Goal: Communication & Community: Participate in discussion

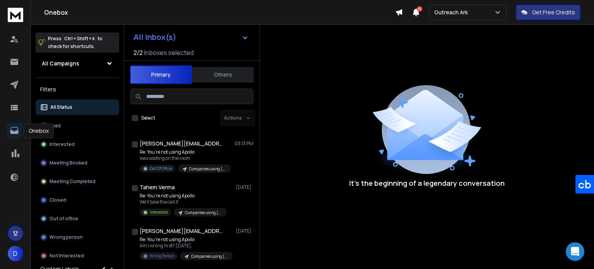
click at [11, 130] on icon at bounding box center [14, 130] width 9 height 9
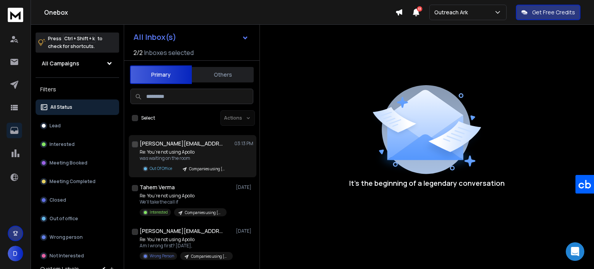
click at [164, 148] on div "[PERSON_NAME][EMAIL_ADDRESS][DOMAIN_NAME] 03:13 PM Re: You’re not using Apollo …" at bounding box center [197, 156] width 114 height 33
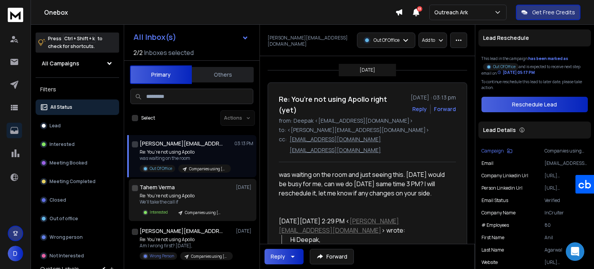
click at [202, 185] on div "Tahem Verma [DATE]" at bounding box center [197, 187] width 114 height 8
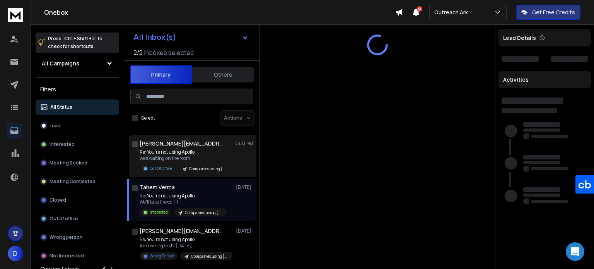
click at [183, 152] on p "Re: You’re not using Apollo" at bounding box center [185, 152] width 91 height 6
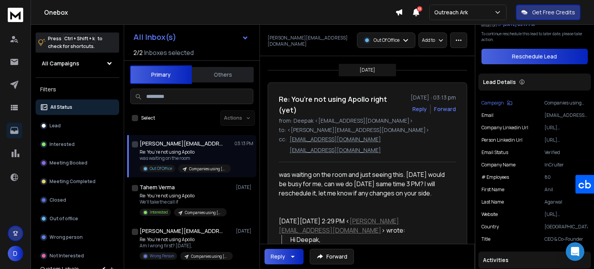
scroll to position [5, 0]
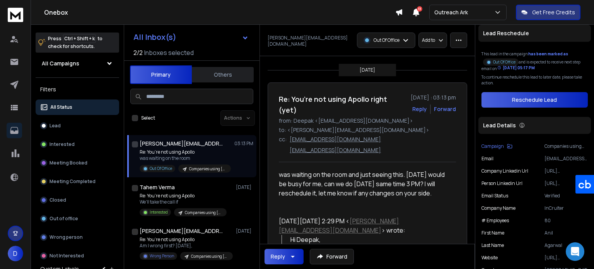
click at [382, 39] on p "Out Of Office" at bounding box center [387, 40] width 26 height 6
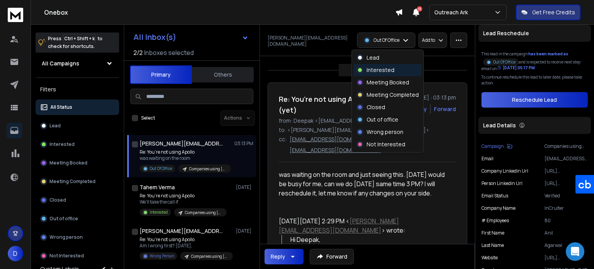
click at [381, 69] on p "Interested" at bounding box center [381, 70] width 28 height 8
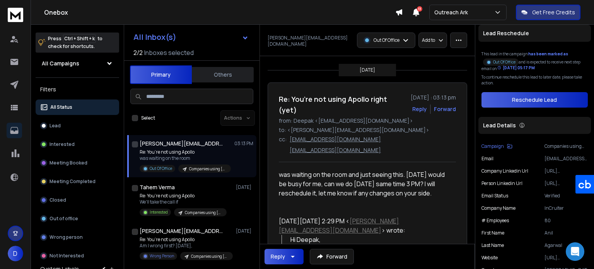
scroll to position [0, 0]
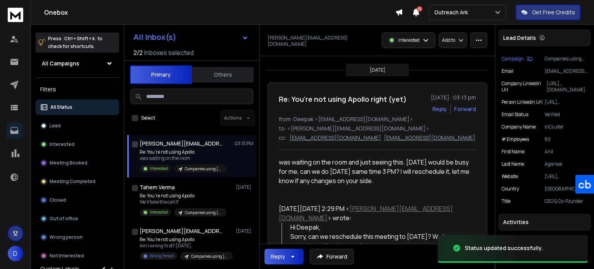
click at [315, 25] on div "[PERSON_NAME][EMAIL_ADDRESS][DOMAIN_NAME] Interested Add to Interested Add to" at bounding box center [377, 40] width 235 height 31
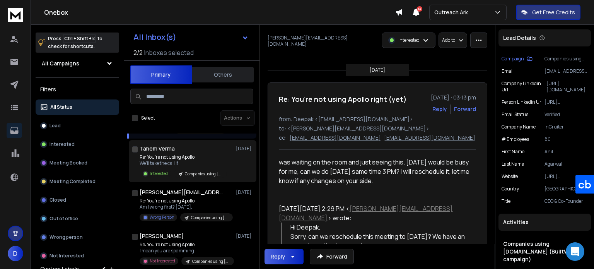
scroll to position [51, 0]
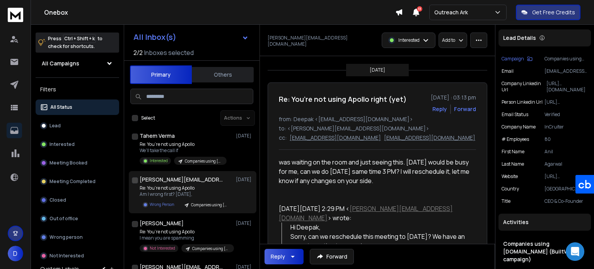
click at [192, 185] on p "Re: You’re not using Apollo" at bounding box center [186, 188] width 93 height 6
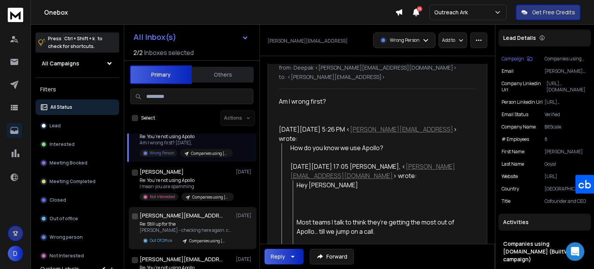
click at [172, 223] on p "Re: Still up for the" at bounding box center [186, 224] width 93 height 6
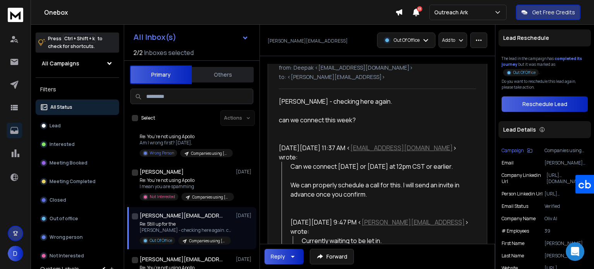
scroll to position [206, 0]
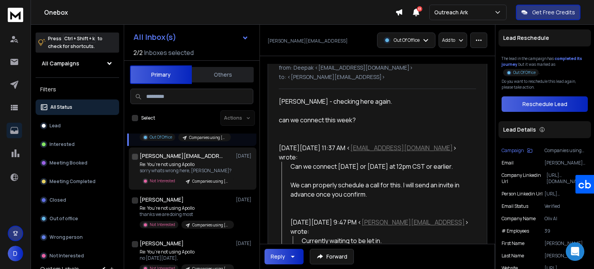
click at [191, 169] on p "sorry whats wrong here, [PERSON_NAME]?" at bounding box center [186, 171] width 93 height 6
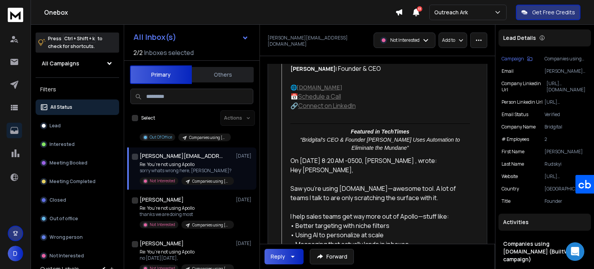
scroll to position [51, 0]
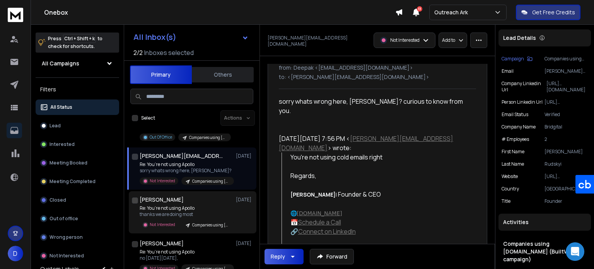
click at [210, 202] on div "[PERSON_NAME] [DATE]" at bounding box center [197, 200] width 114 height 8
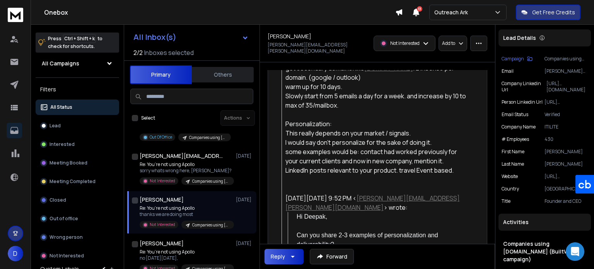
scroll to position [103, 0]
